Goal: Navigation & Orientation: Find specific page/section

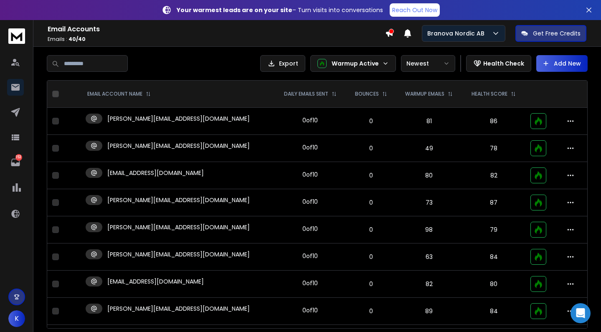
click at [496, 31] on icon "button" at bounding box center [495, 33] width 8 height 8
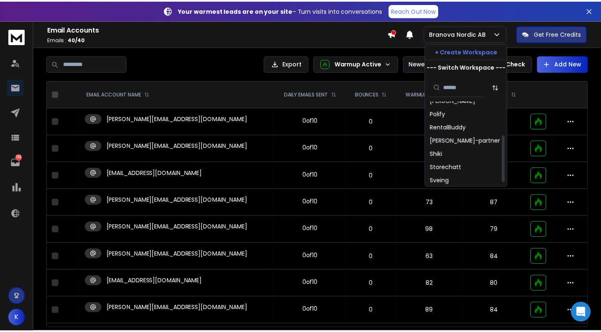
scroll to position [63, 0]
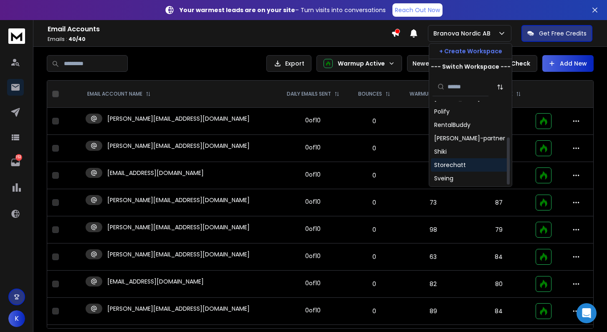
click at [454, 162] on div "Storechatt" at bounding box center [450, 165] width 32 height 8
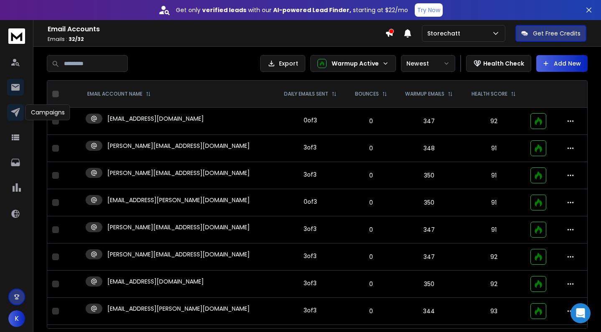
click at [15, 115] on icon at bounding box center [15, 112] width 10 height 10
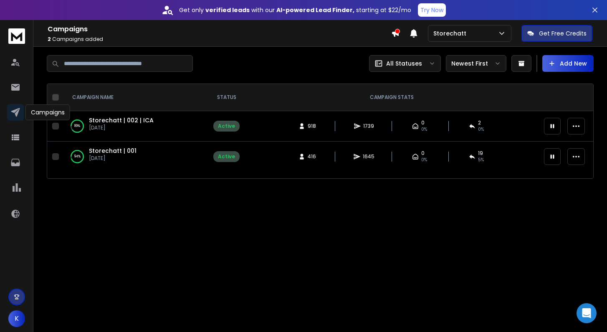
click at [104, 150] on span "Storechatt | 001" at bounding box center [113, 151] width 48 height 8
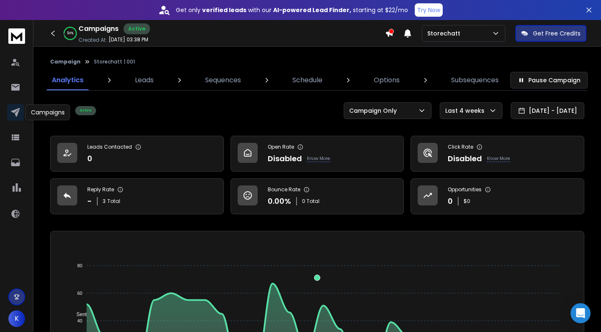
click at [21, 117] on link at bounding box center [15, 112] width 17 height 17
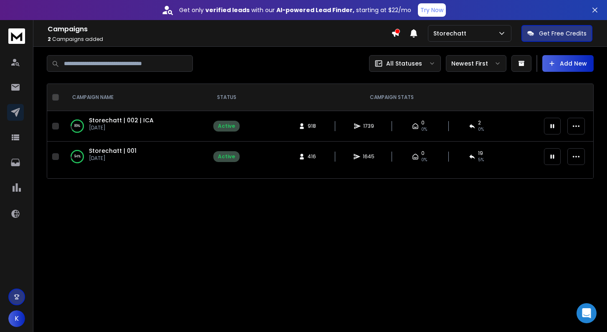
click at [113, 151] on span "Storechatt | 001" at bounding box center [113, 151] width 48 height 8
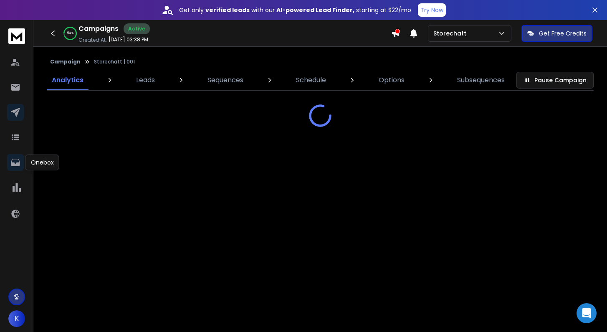
click at [15, 163] on icon at bounding box center [15, 162] width 10 height 10
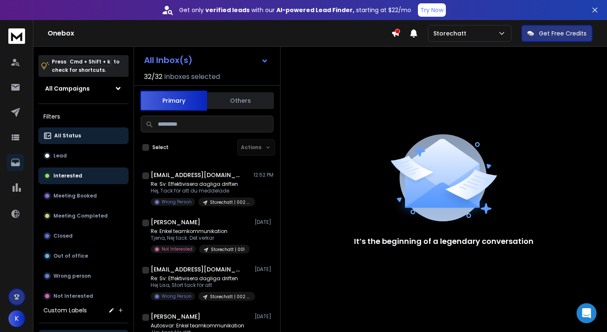
click at [93, 177] on button "Interested" at bounding box center [83, 175] width 90 height 17
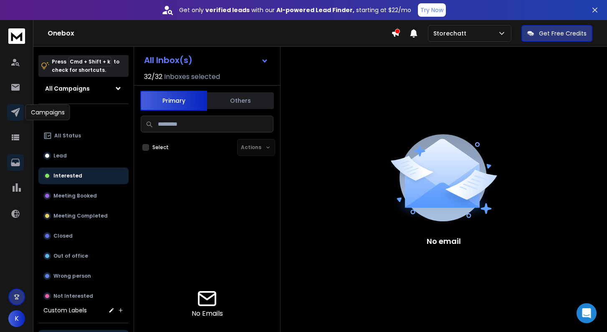
click at [15, 112] on icon at bounding box center [15, 112] width 10 height 10
